Goal: Communication & Community: Answer question/provide support

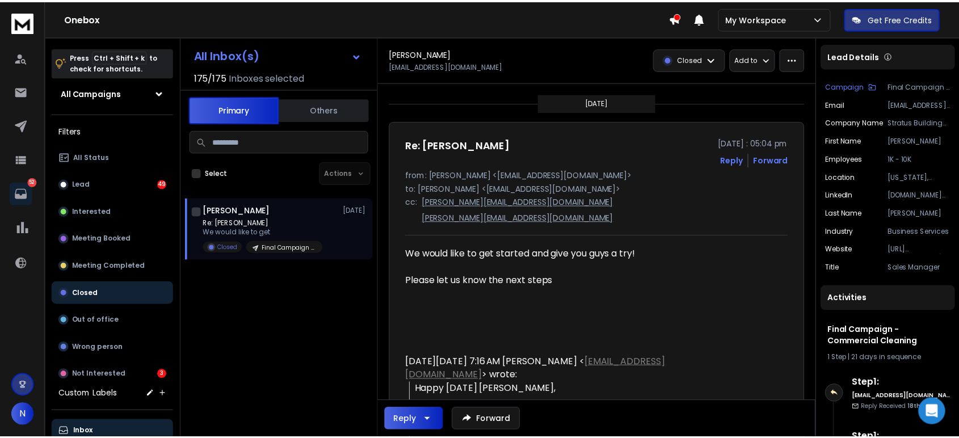
scroll to position [25193, 0]
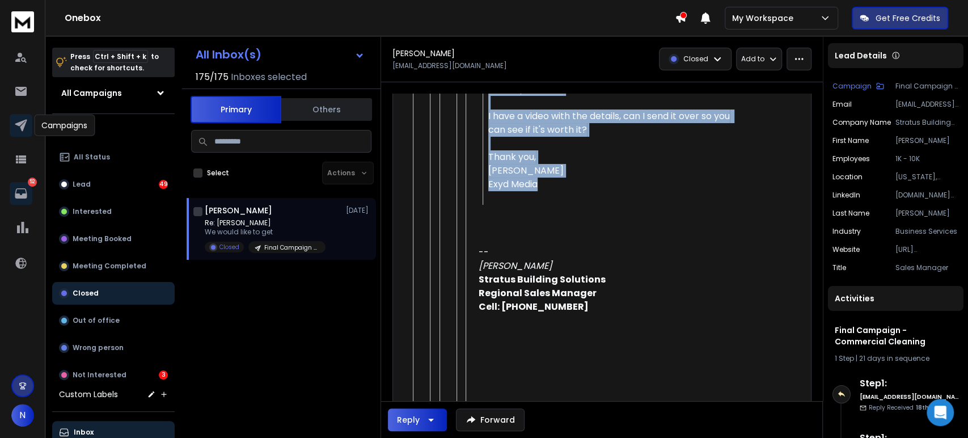
click at [26, 129] on icon at bounding box center [21, 126] width 14 height 14
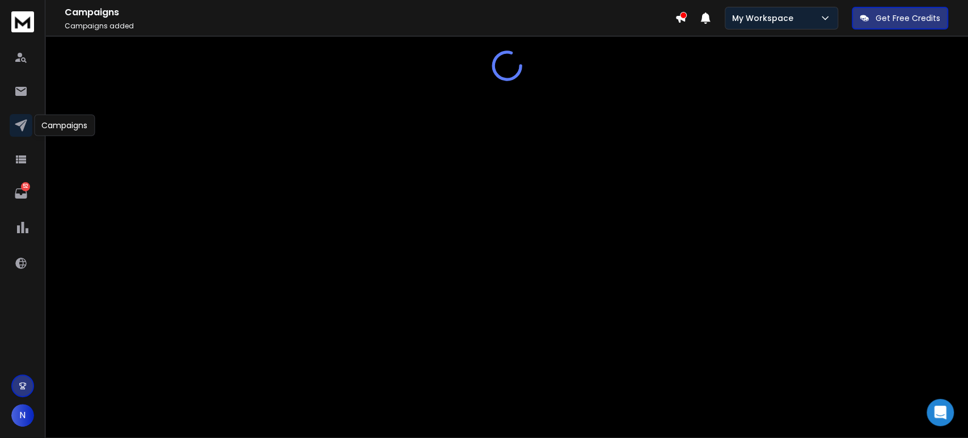
click at [769, 17] on p "My Workspace" at bounding box center [765, 17] width 66 height 11
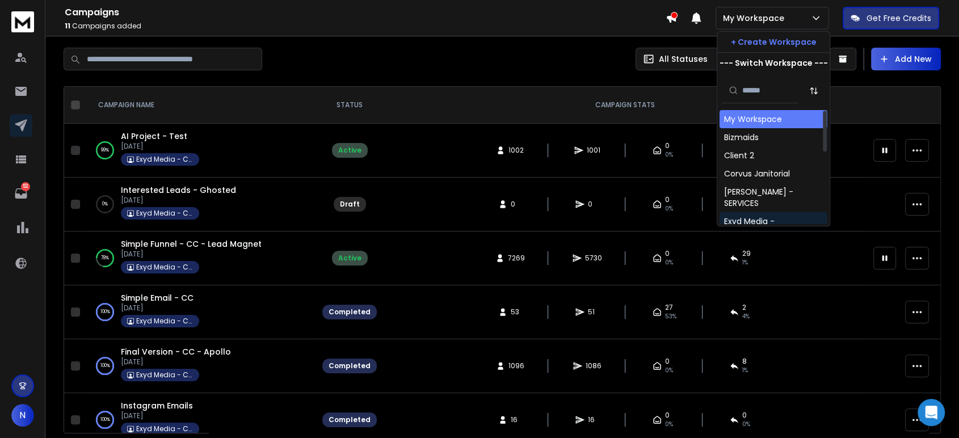
click at [765, 220] on div "Exyd Media - Commercial Cleaning" at bounding box center [773, 227] width 99 height 23
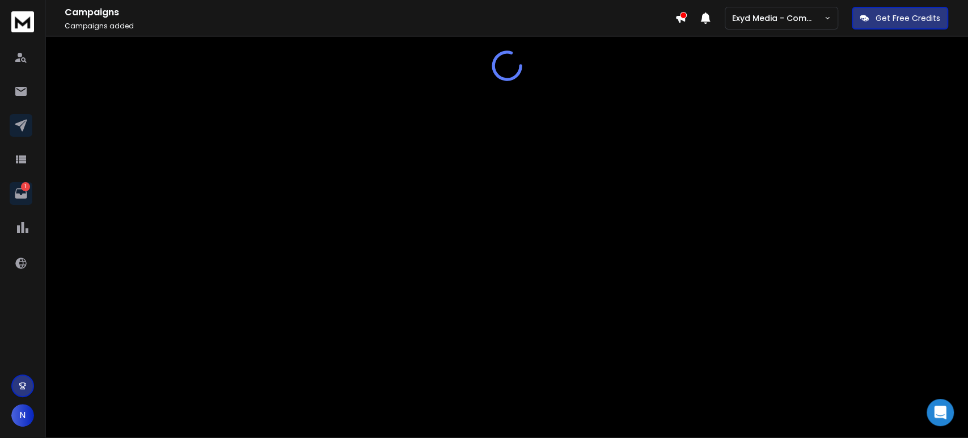
click at [26, 183] on p "1" at bounding box center [25, 186] width 9 height 9
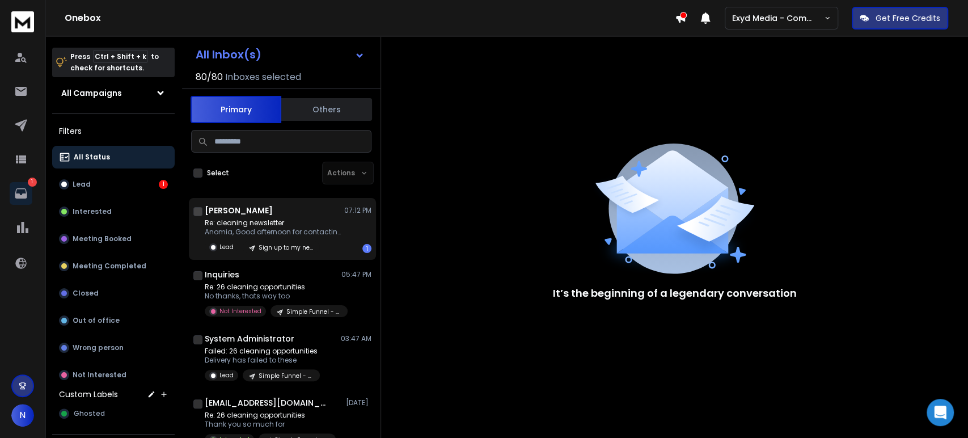
click at [261, 217] on div "[PERSON_NAME] 07:12 PM Re: cleaning newsletter [GEOGRAPHIC_DATA], Good afternoo…" at bounding box center [288, 229] width 167 height 48
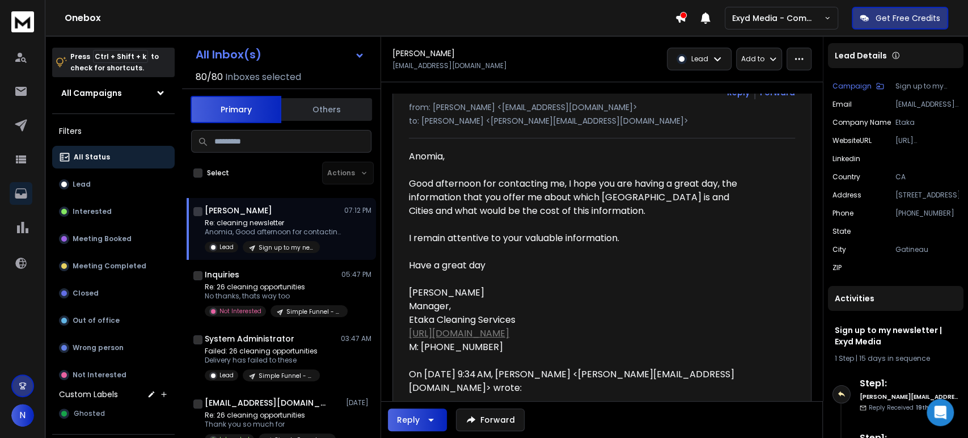
scroll to position [63, 0]
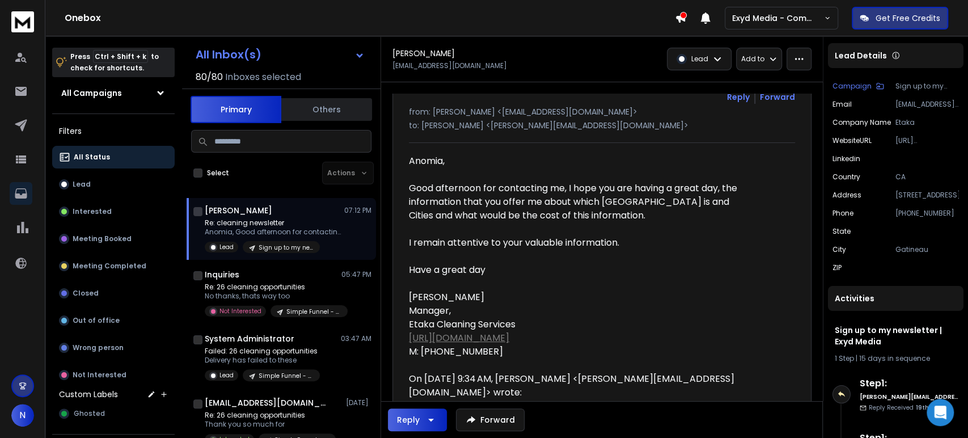
click at [698, 49] on div "Lead" at bounding box center [700, 59] width 64 height 22
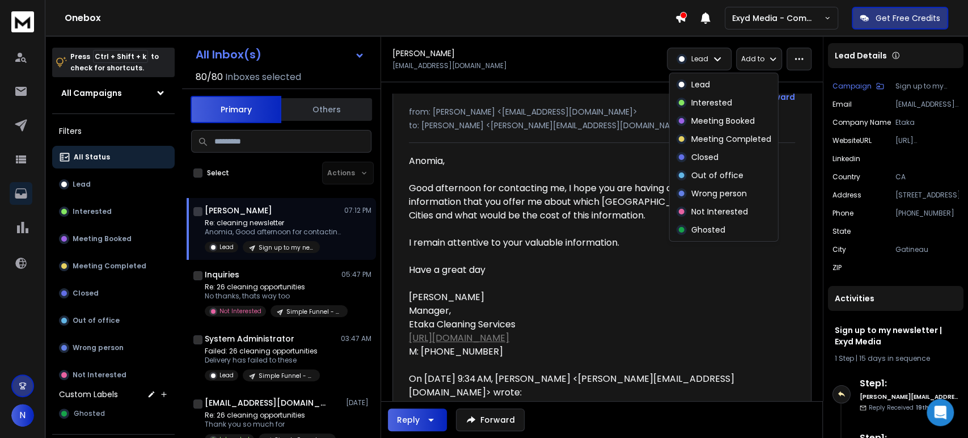
click at [801, 62] on icon "button" at bounding box center [799, 59] width 10 height 10
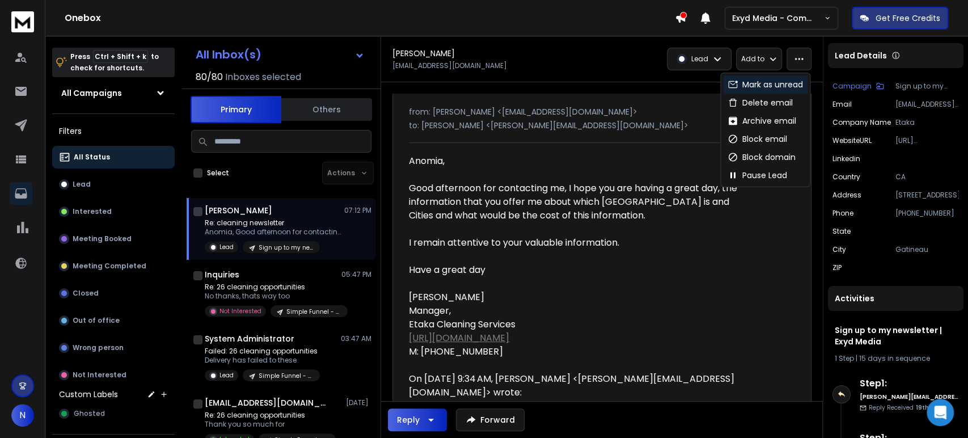
click at [765, 87] on div "Mark as unread" at bounding box center [765, 84] width 75 height 11
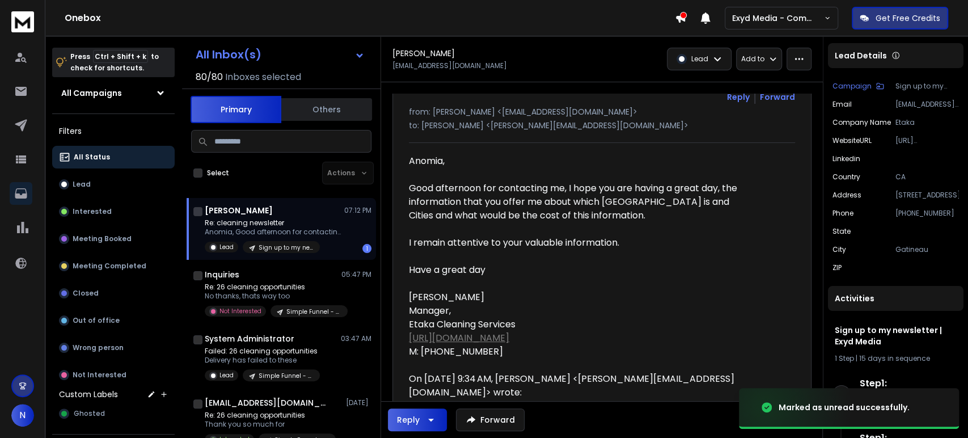
click at [321, 124] on div "Primary Others Select Actions Asdrubal Morales 07:12 PM Re: cleaning newsletter…" at bounding box center [281, 308] width 199 height 421
click at [320, 119] on button "Others" at bounding box center [326, 109] width 91 height 25
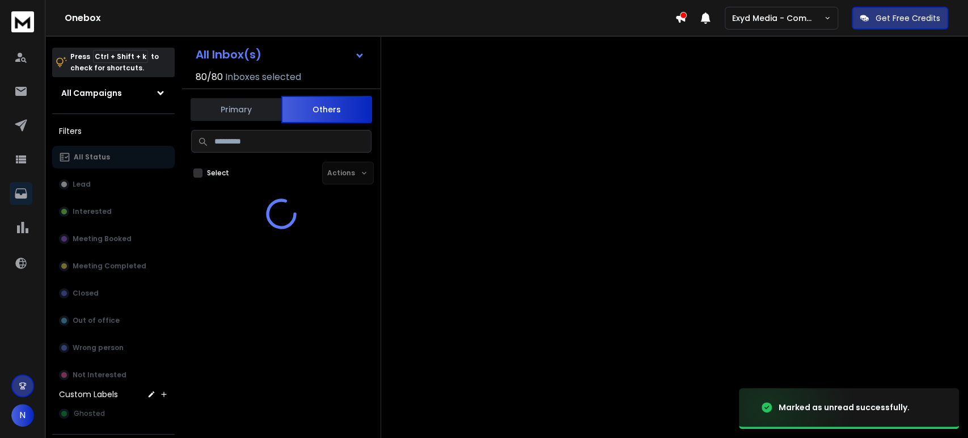
scroll to position [0, 0]
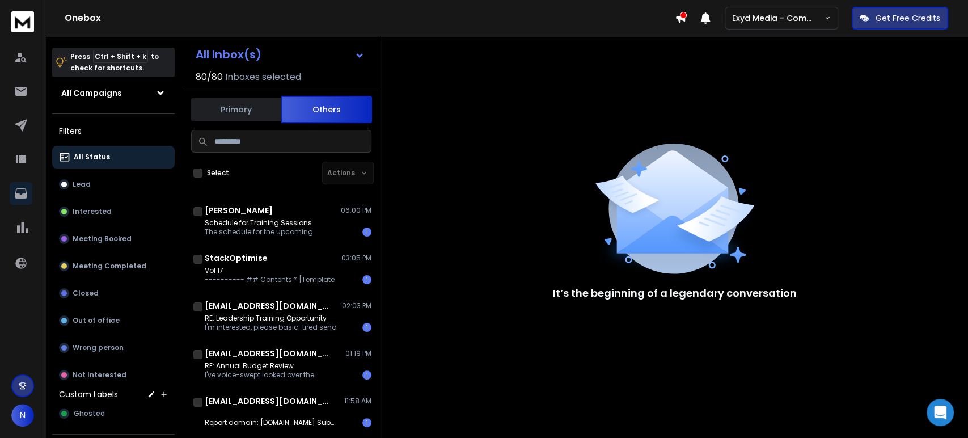
click at [289, 142] on input at bounding box center [281, 141] width 180 height 23
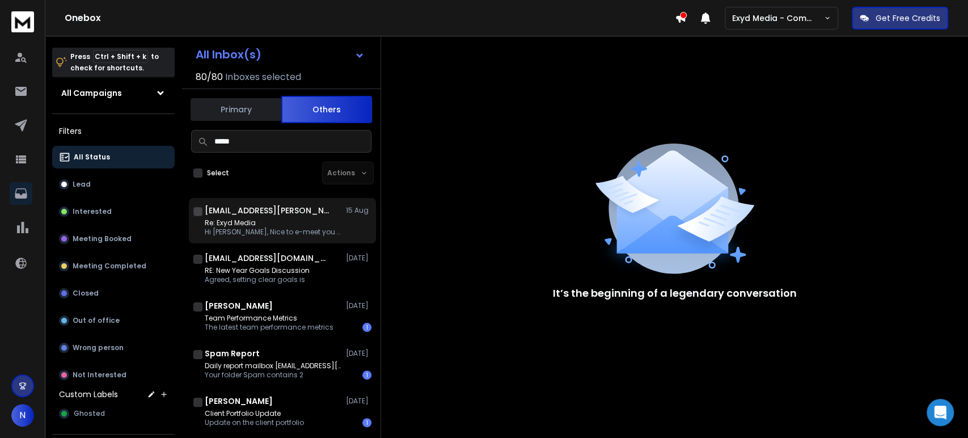
type input "*****"
click at [278, 209] on h1 "jacob.uhl@system4.com" at bounding box center [267, 210] width 125 height 11
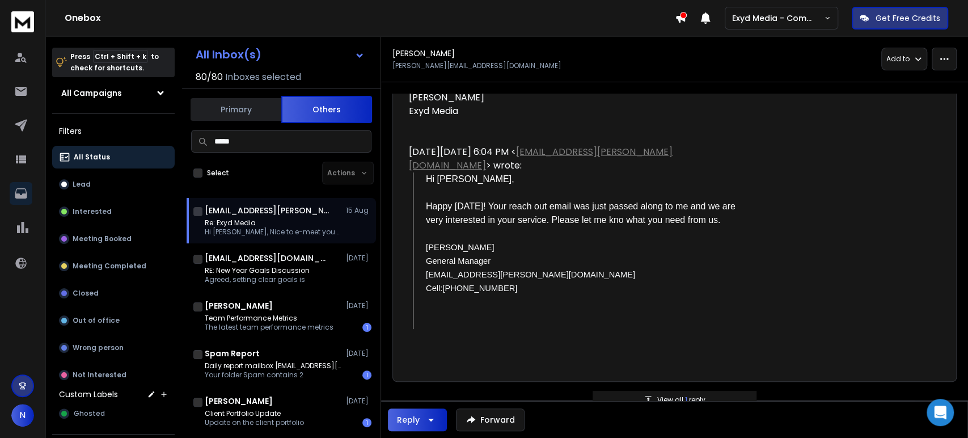
scroll to position [255, 0]
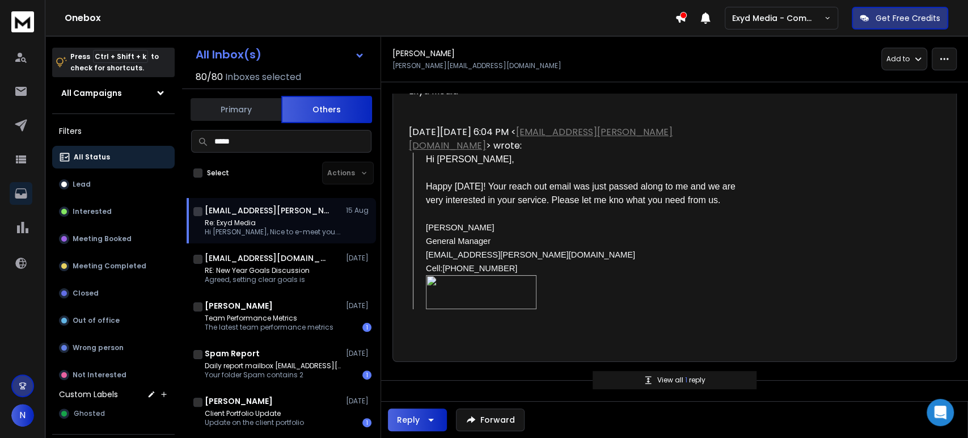
click at [214, 109] on button "Primary" at bounding box center [236, 109] width 91 height 25
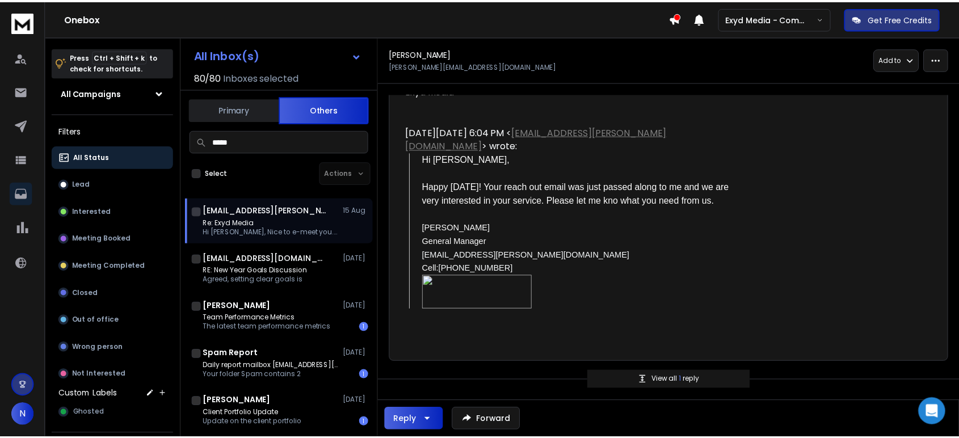
scroll to position [0, 0]
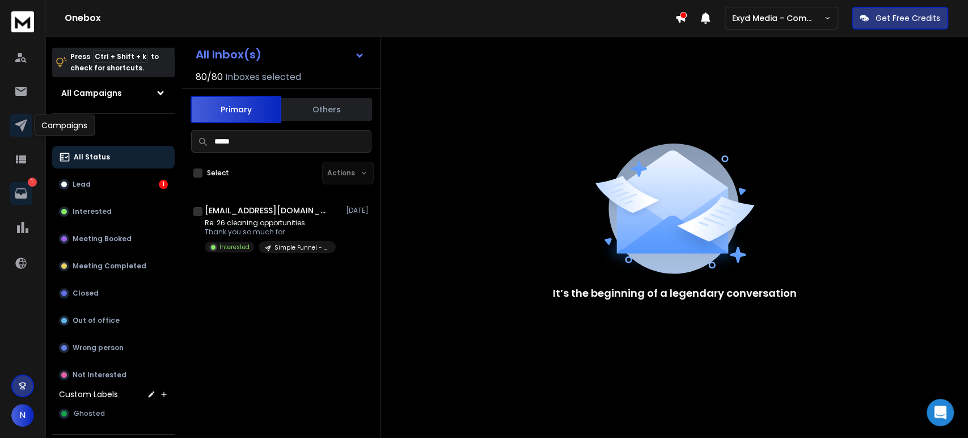
click at [26, 127] on icon at bounding box center [21, 126] width 14 height 14
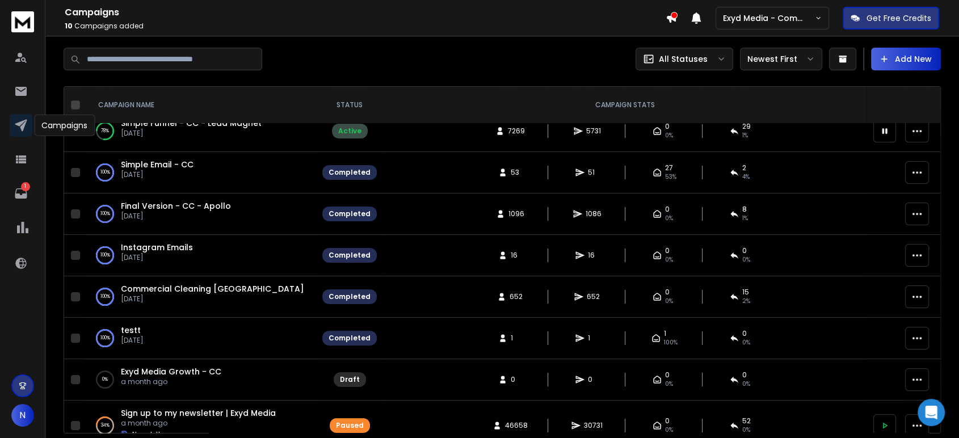
scroll to position [121, 0]
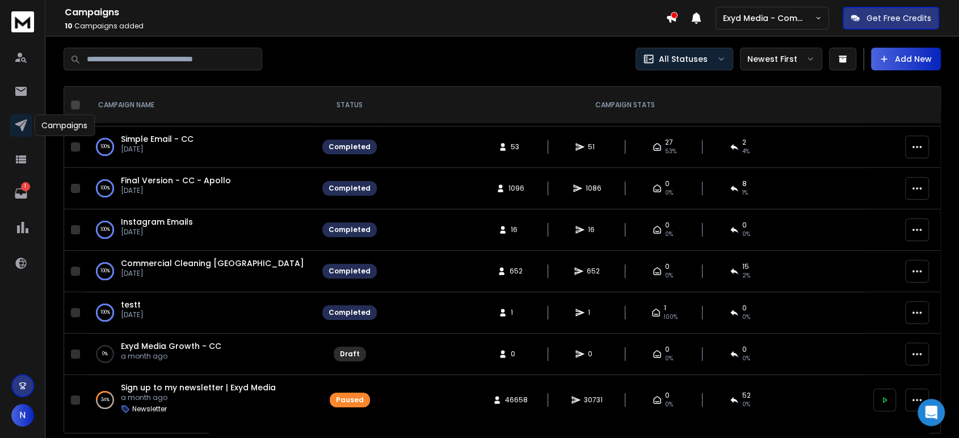
click at [704, 54] on p "All Statuses" at bounding box center [683, 58] width 49 height 11
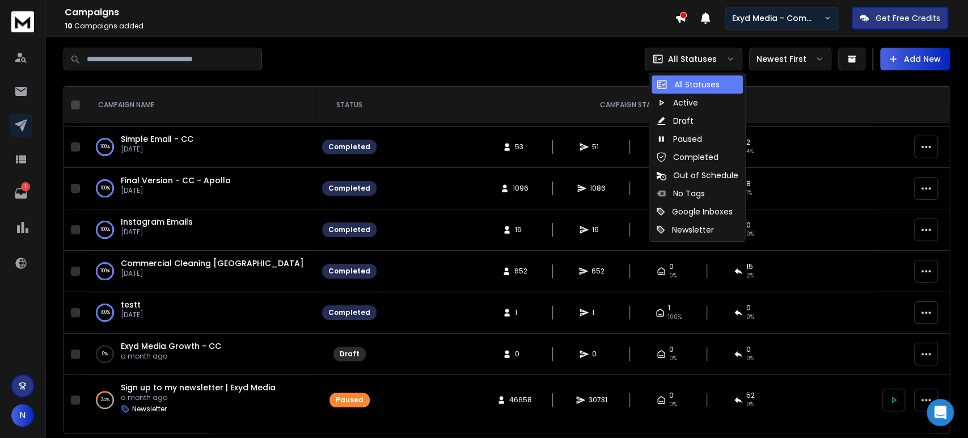
click at [745, 26] on button "Exyd Media - Commercial Cleaning" at bounding box center [781, 18] width 113 height 23
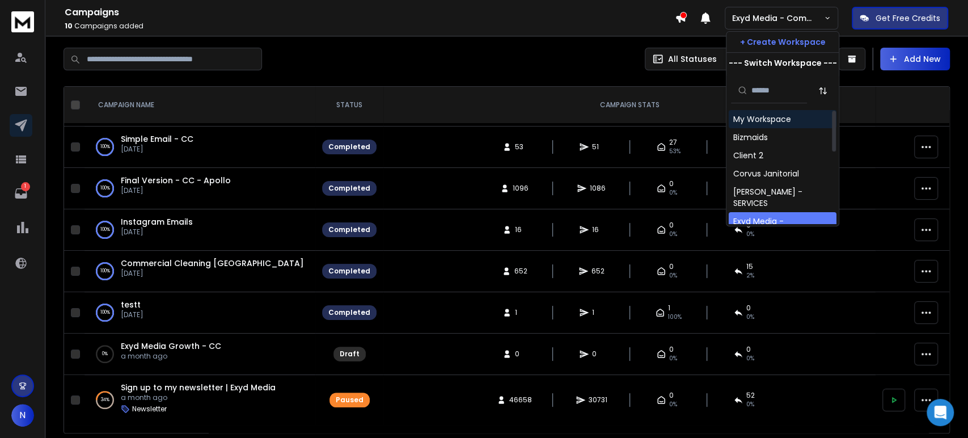
click at [745, 113] on div "My Workspace" at bounding box center [762, 118] width 58 height 11
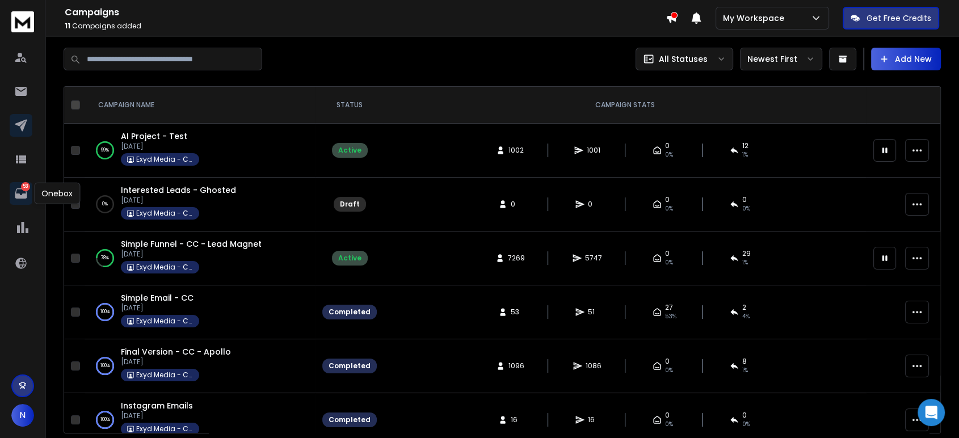
click at [14, 189] on icon at bounding box center [21, 194] width 14 height 14
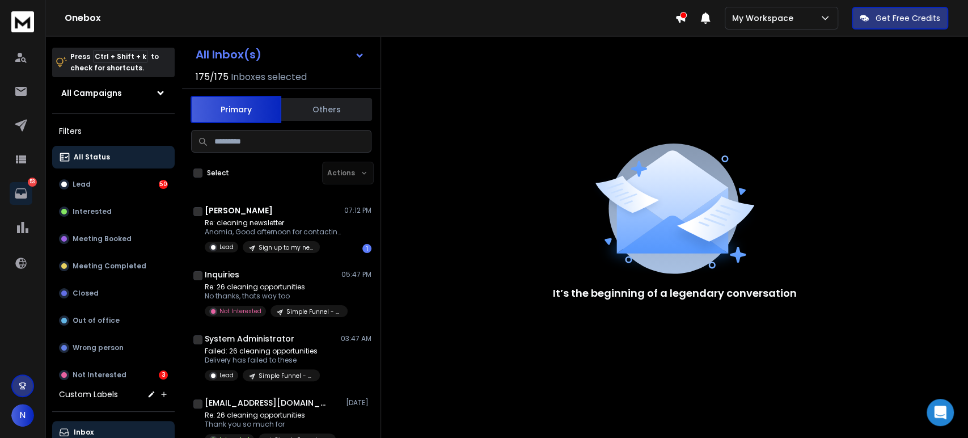
click at [268, 132] on input at bounding box center [281, 141] width 180 height 23
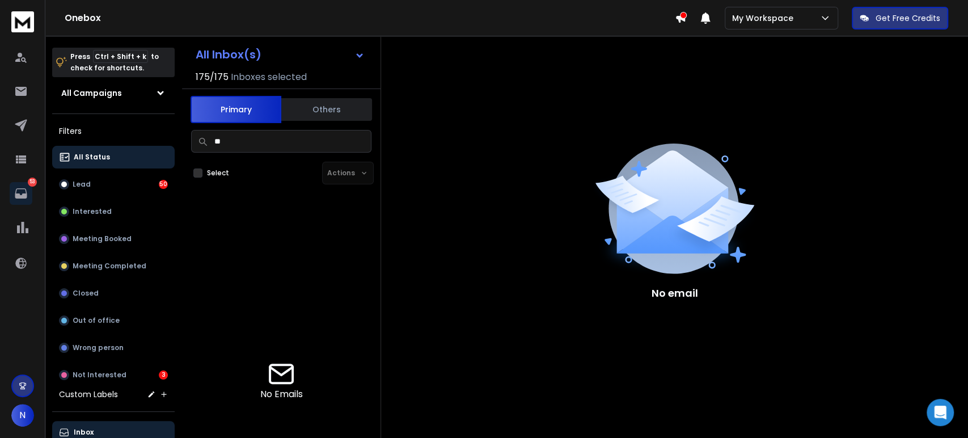
type input "*"
type input "*******"
drag, startPoint x: 275, startPoint y: 144, endPoint x: 204, endPoint y: 159, distance: 72.7
click at [204, 159] on div "******* Select Actions No Emails" at bounding box center [281, 322] width 199 height 394
click at [276, 138] on input at bounding box center [281, 141] width 180 height 23
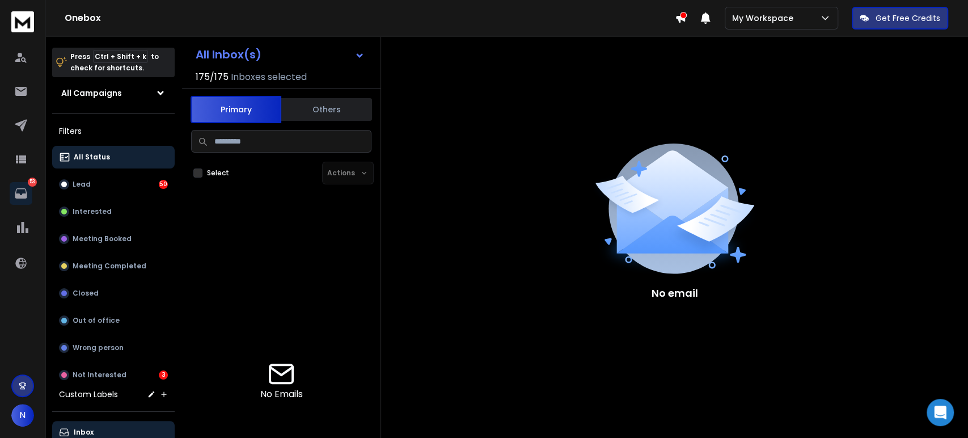
paste input "**********"
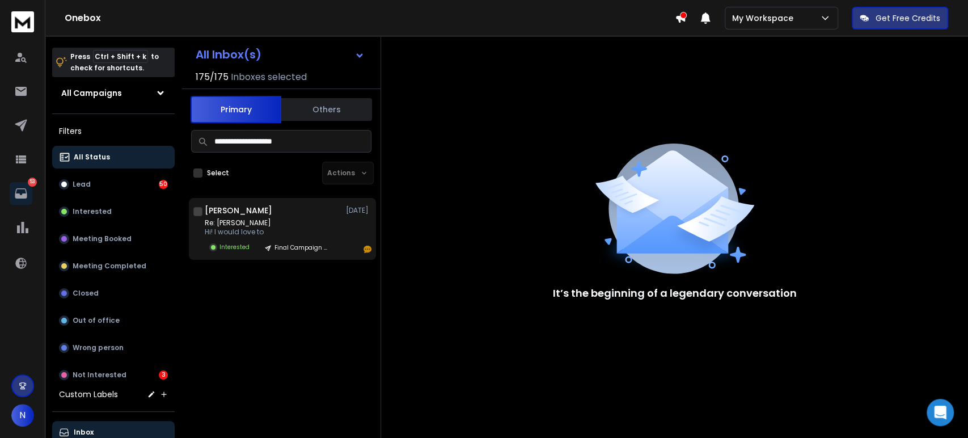
type input "**********"
click at [276, 212] on div "Samantha Mejia 03 Feb" at bounding box center [288, 210] width 167 height 11
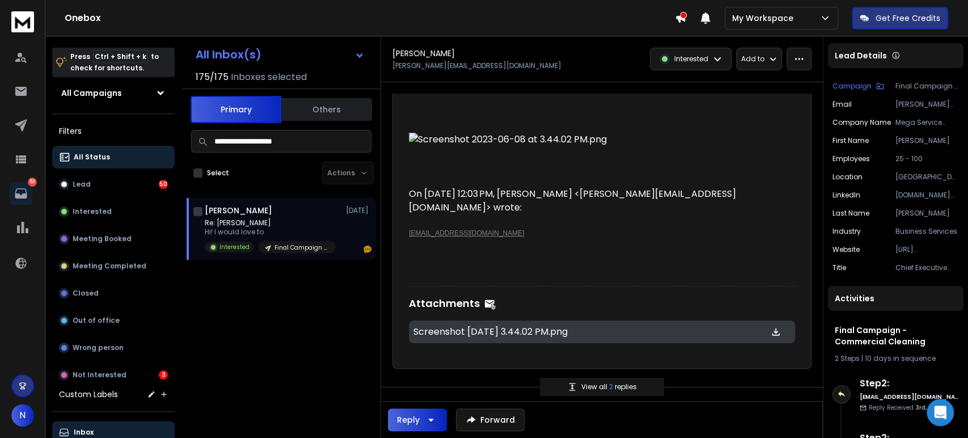
scroll to position [200, 0]
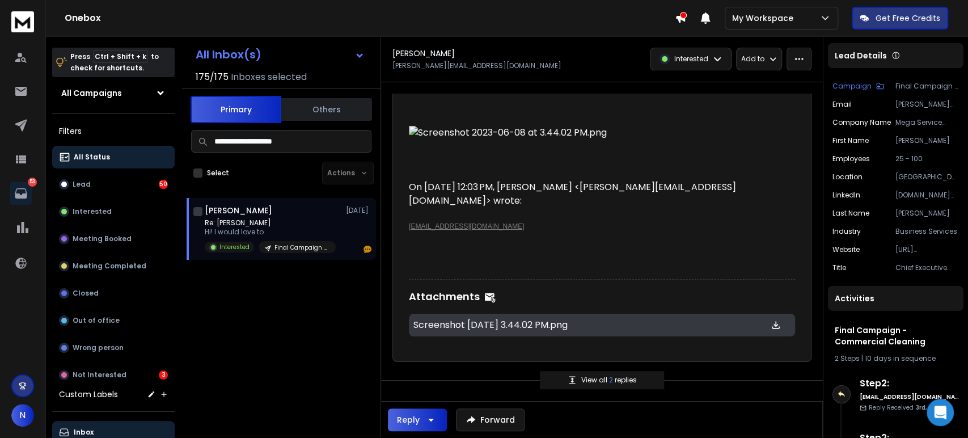
click at [615, 376] on p "View all 2 replies" at bounding box center [609, 380] width 56 height 9
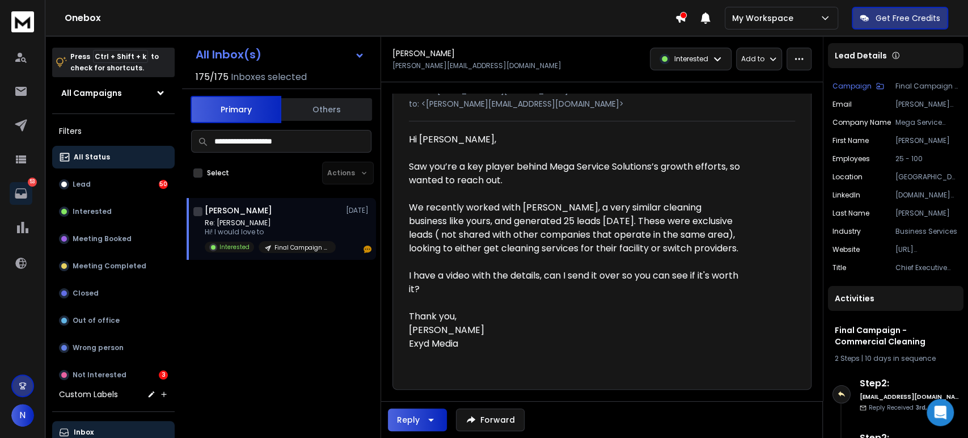
scroll to position [1116, 0]
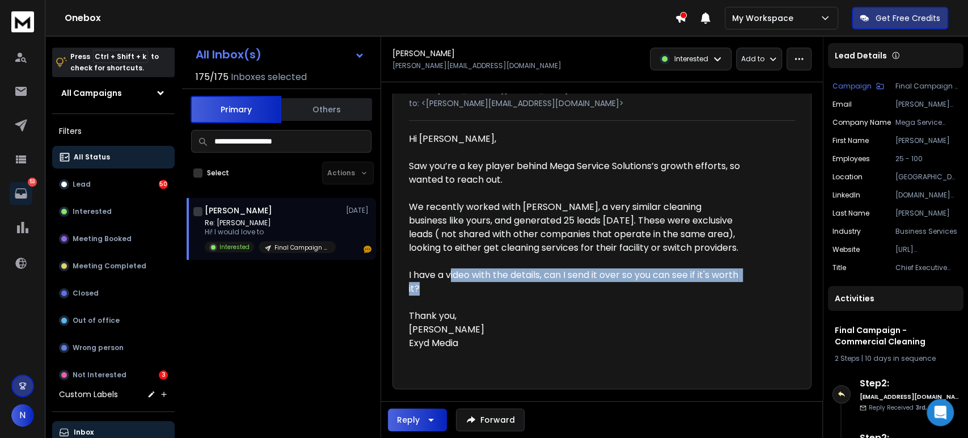
drag, startPoint x: 455, startPoint y: 264, endPoint x: 614, endPoint y: 271, distance: 158.4
click at [614, 271] on div "Hi John, Saw you’re a key player behind Mega Service Solutions’s growth efforts…" at bounding box center [579, 252] width 340 height 241
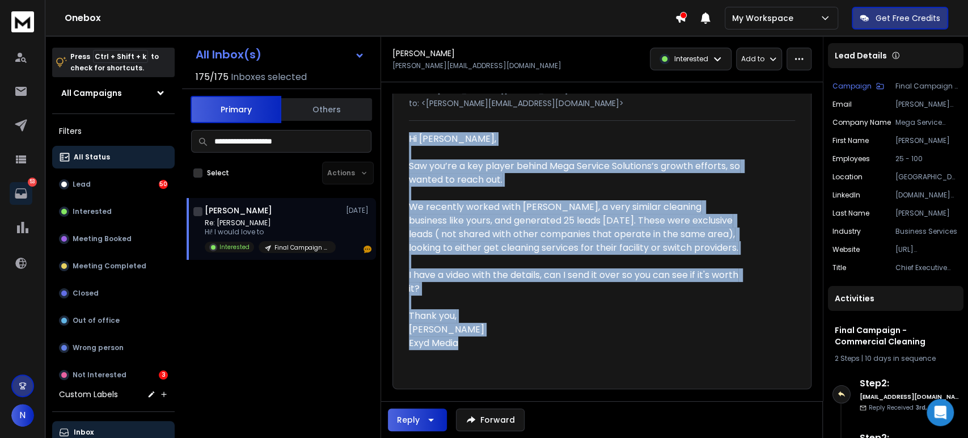
drag, startPoint x: 461, startPoint y: 333, endPoint x: 408, endPoint y: 123, distance: 217.0
click at [408, 123] on div "John 24 January 2025 : 02:05 pm Reply Forward from: <naomir@corvuscleaning.com>…" at bounding box center [602, 212] width 419 height 353
copy div "Hi John, Saw you’re a key player behind Mega Service Solutions’s growth efforts…"
